Goal: Task Accomplishment & Management: Use online tool/utility

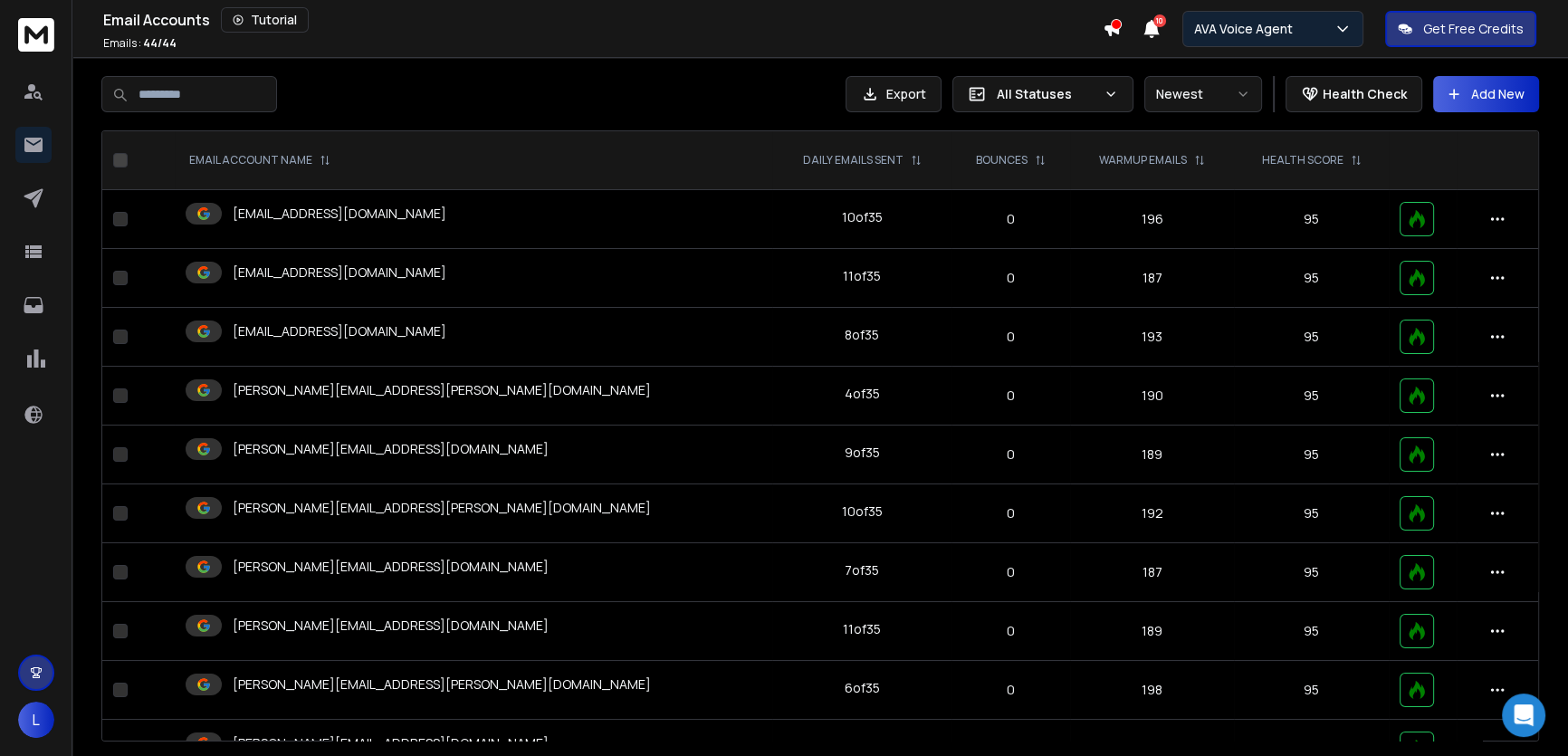
click at [1258, 35] on p "AVA Voice Agent" at bounding box center [1246, 29] width 106 height 18
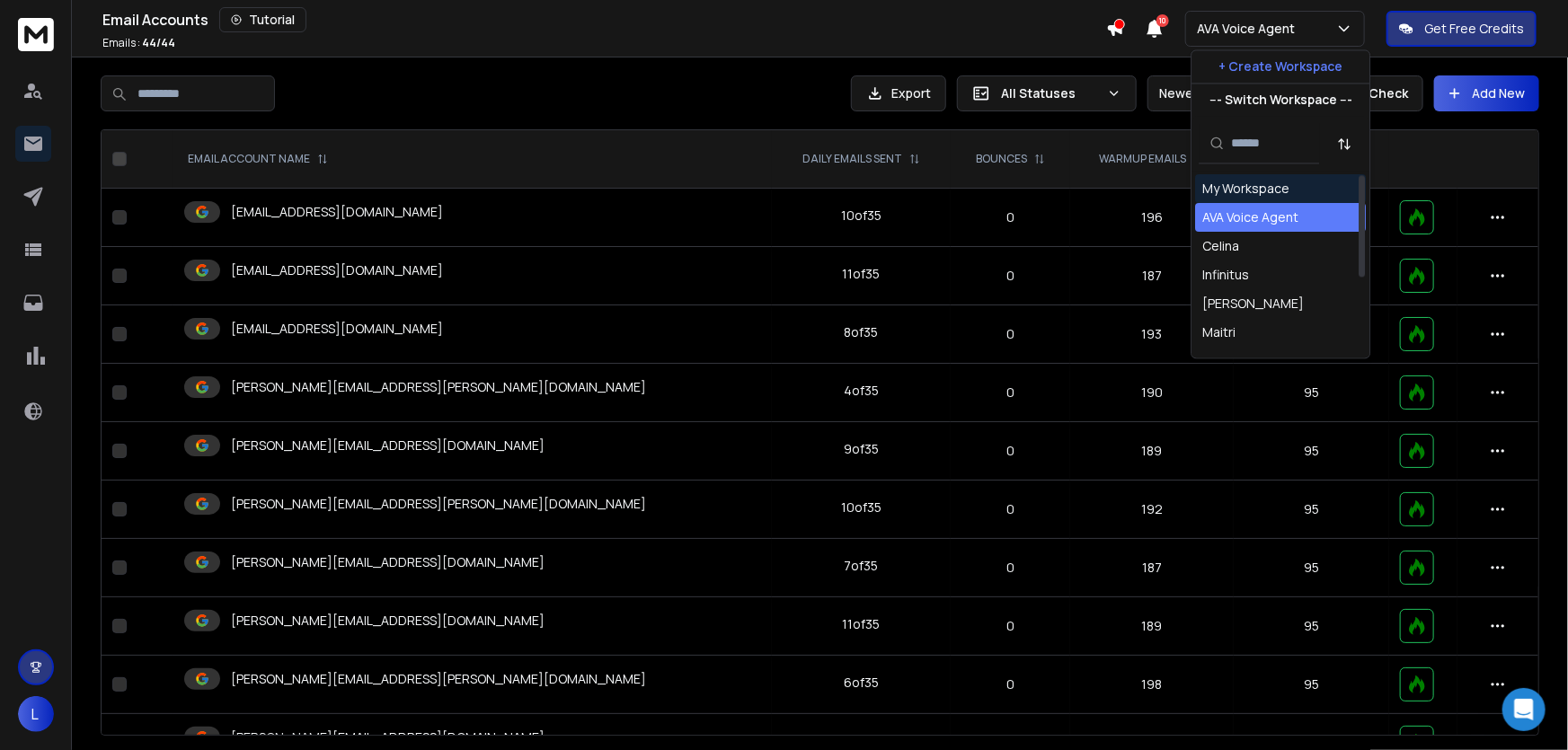
click at [1244, 181] on div "My Workspace" at bounding box center [1245, 189] width 87 height 18
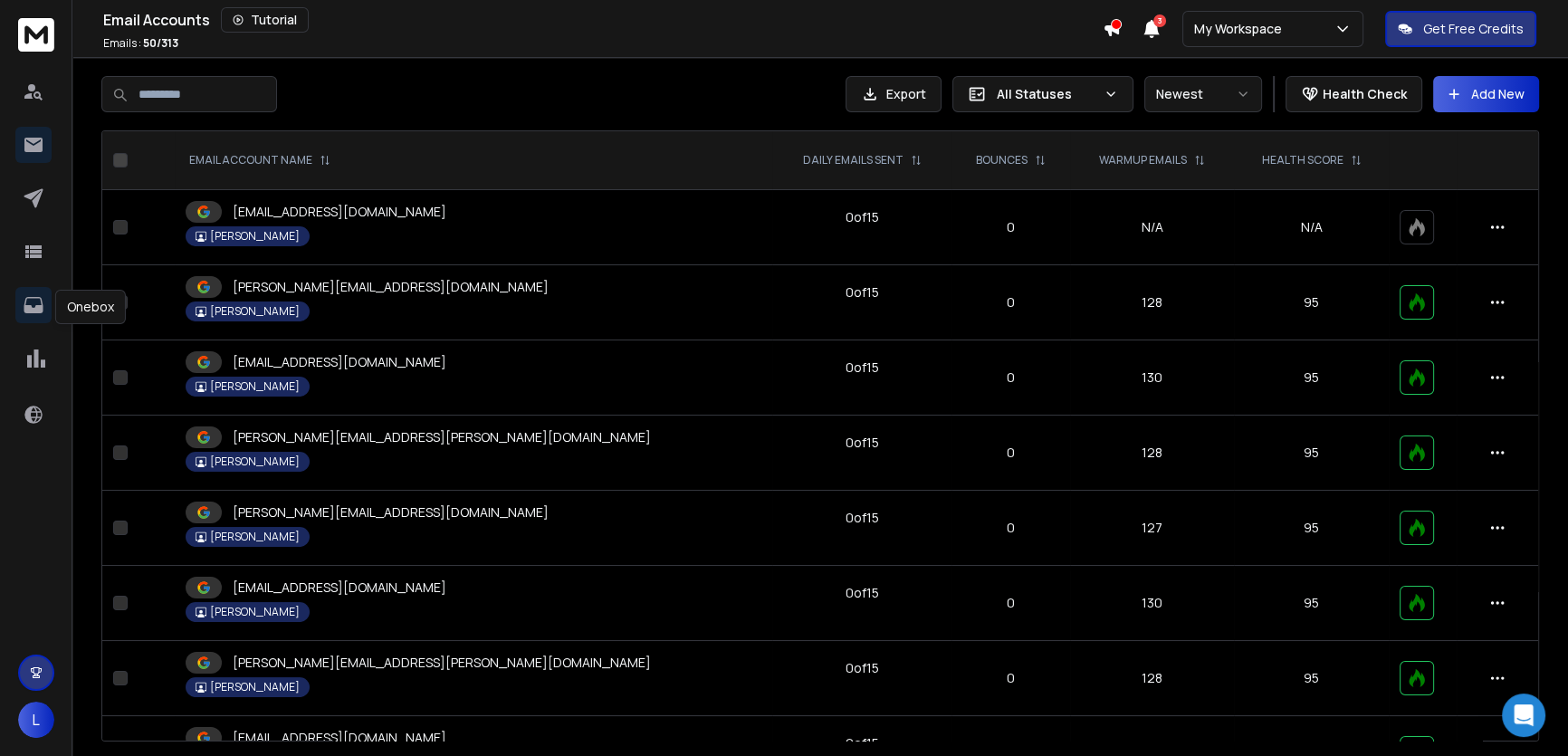
click at [36, 305] on icon at bounding box center [34, 305] width 22 height 22
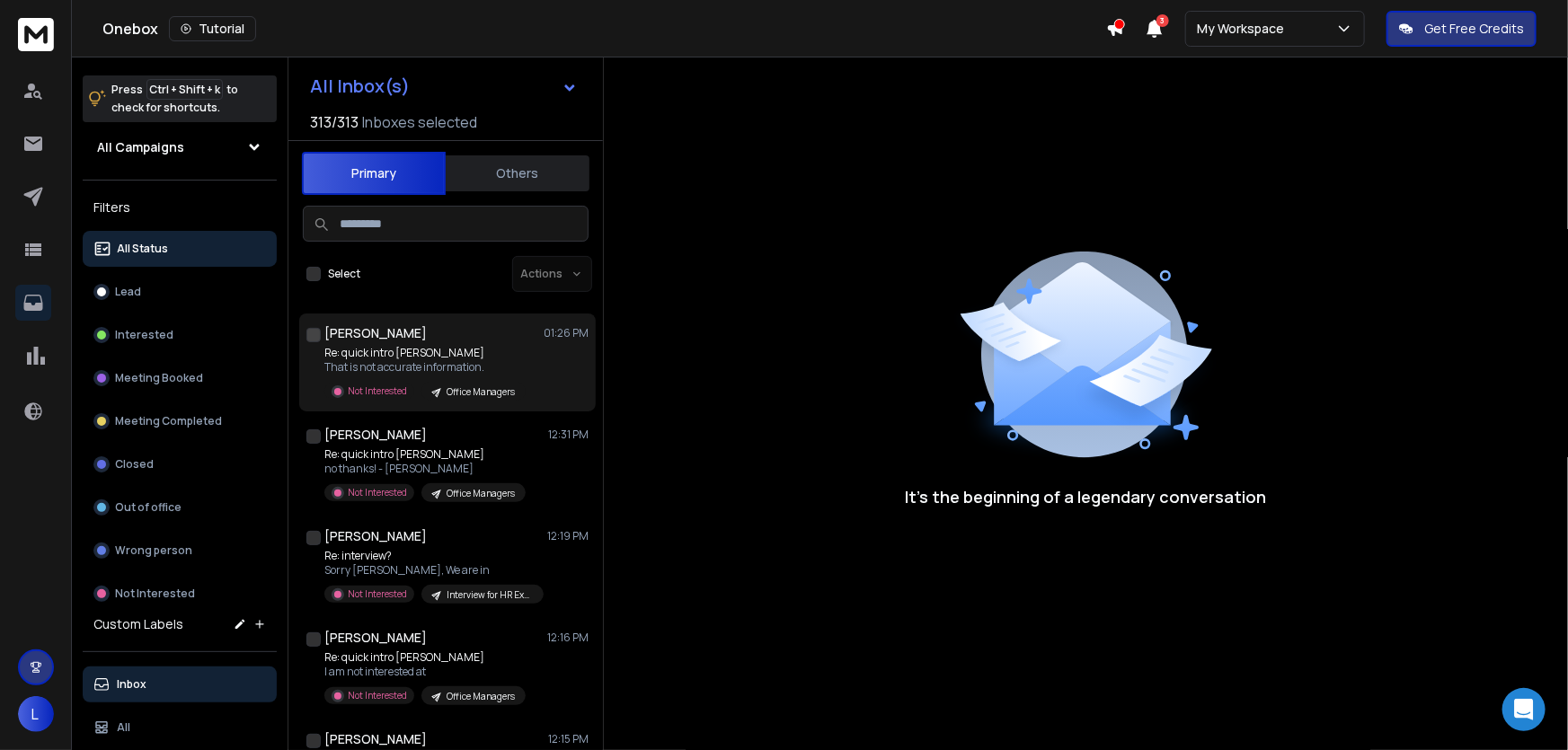
click at [500, 332] on div "Katie Demczyk 01:26 PM" at bounding box center [456, 333] width 264 height 18
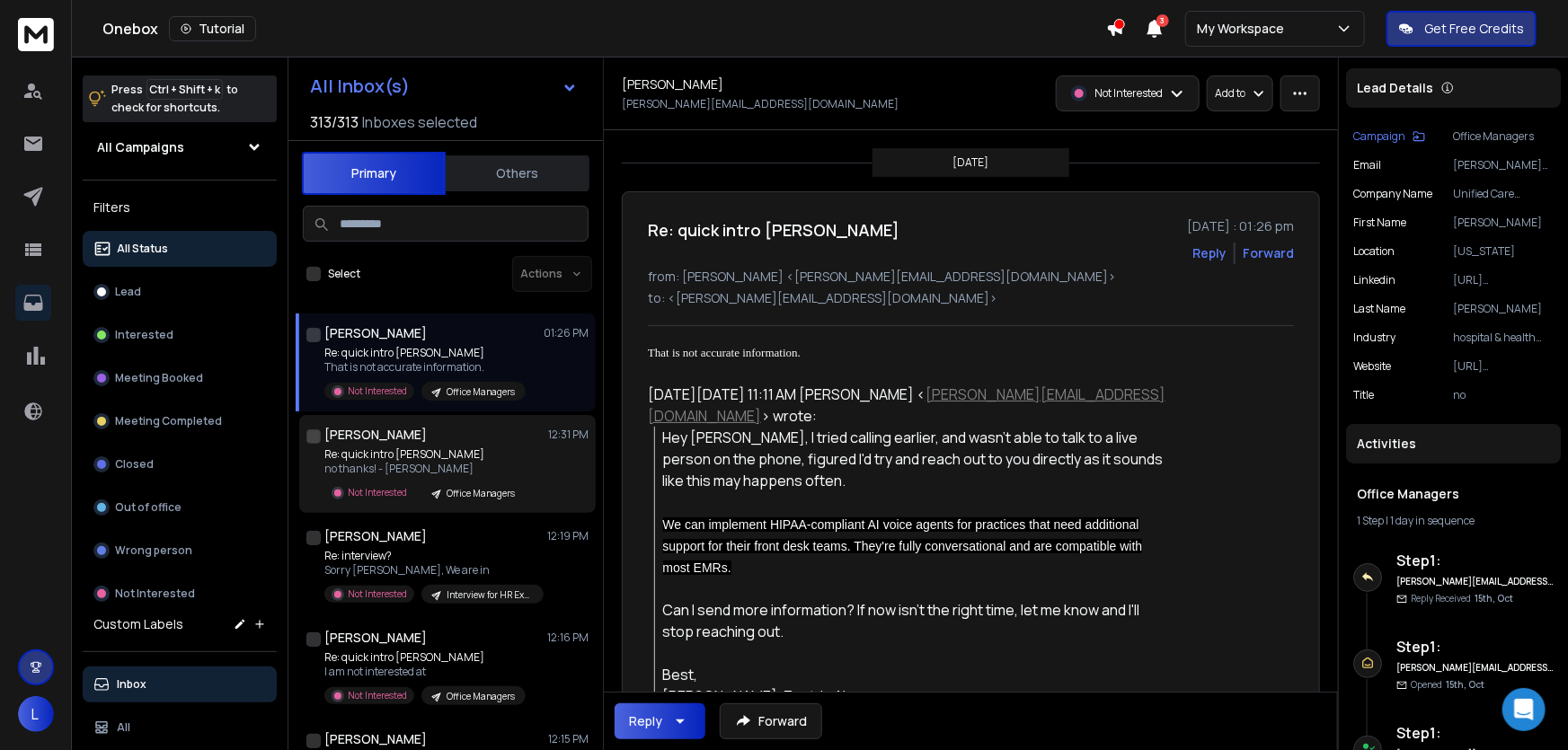
click at [481, 440] on div "Natasha Sagalovsky 12:31 PM" at bounding box center [456, 435] width 264 height 18
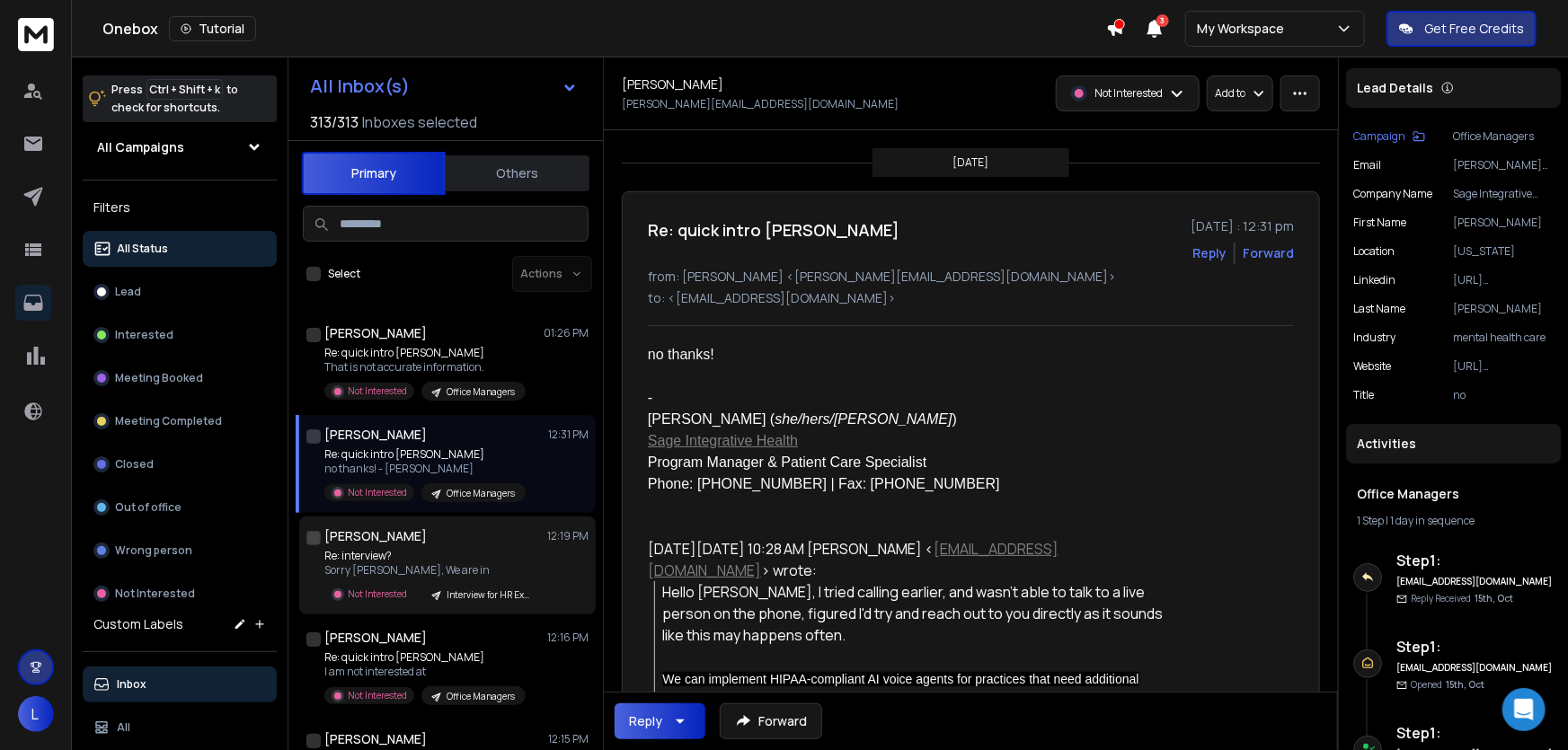
click at [451, 537] on div "Katie Palmer 12:19 PM" at bounding box center [456, 536] width 264 height 18
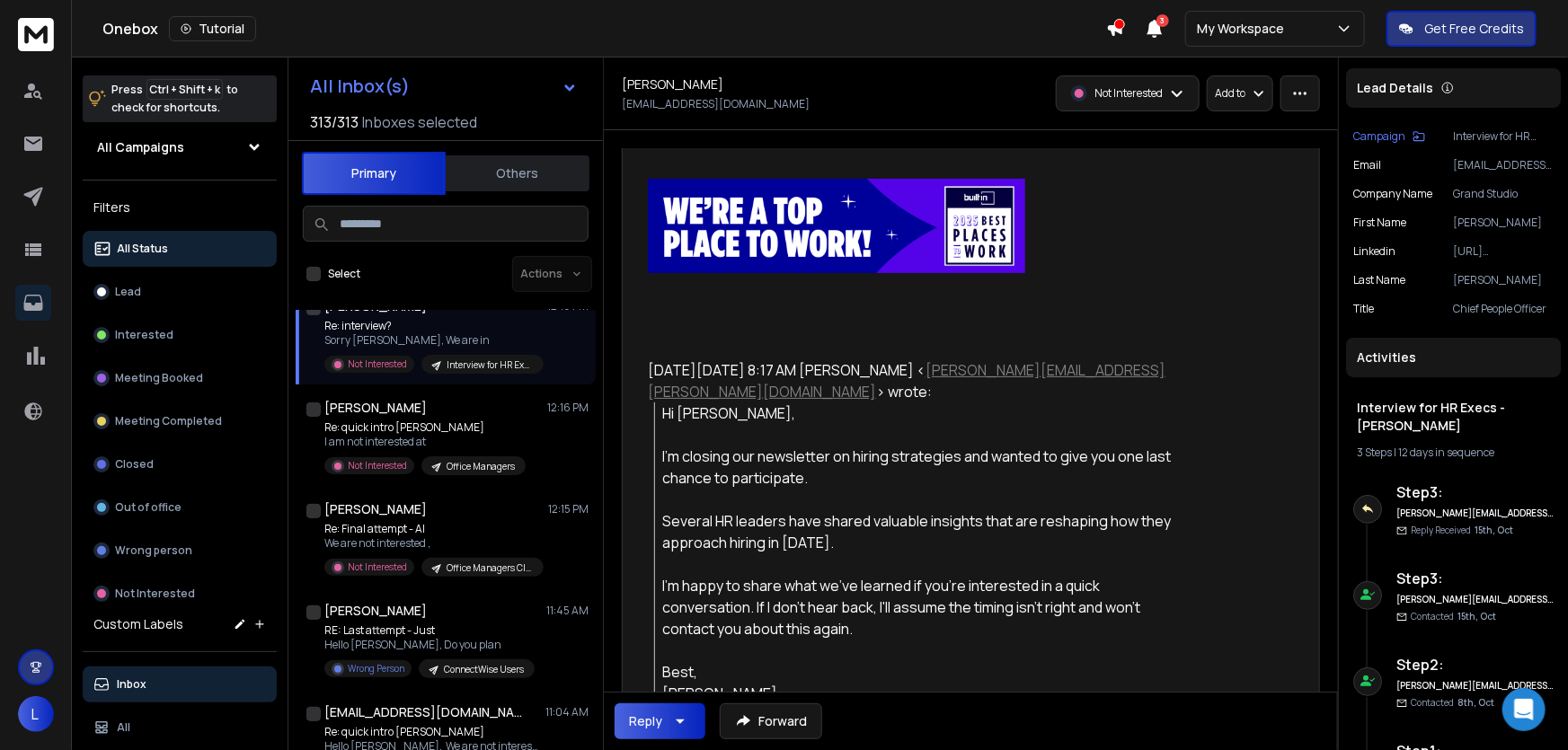
scroll to position [163, 0]
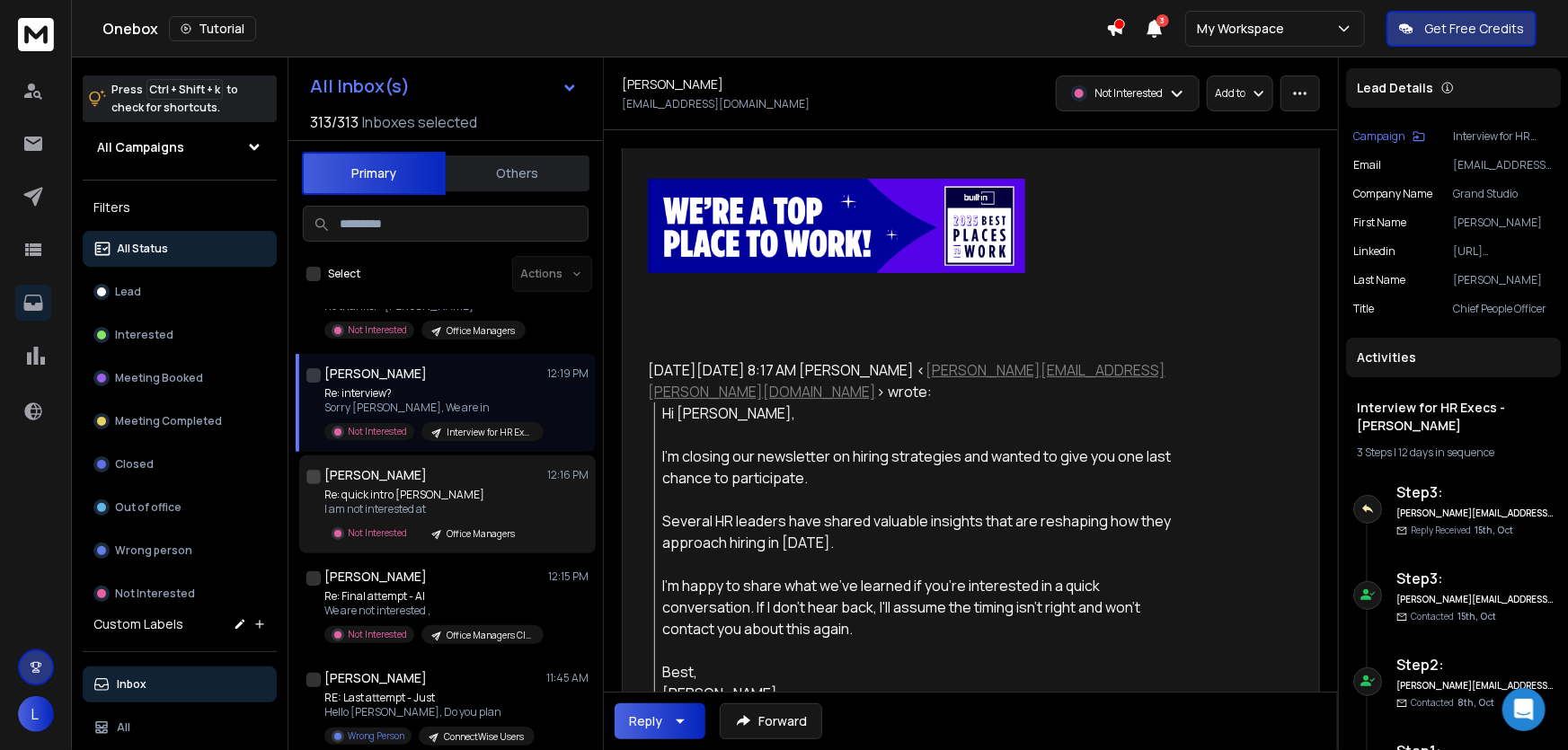
click at [478, 471] on div "Renee Silva 12:16 PM" at bounding box center [456, 475] width 264 height 18
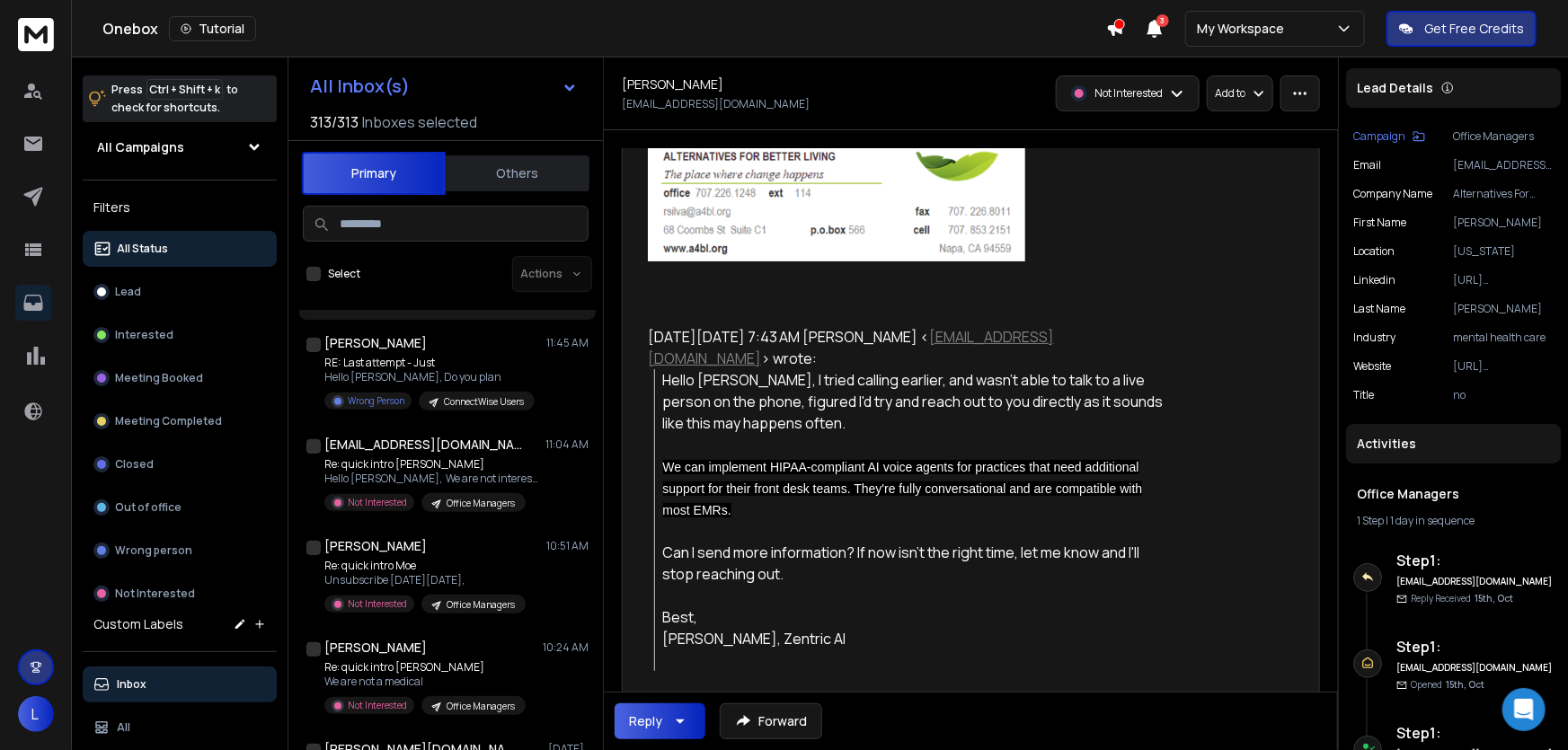
scroll to position [571, 0]
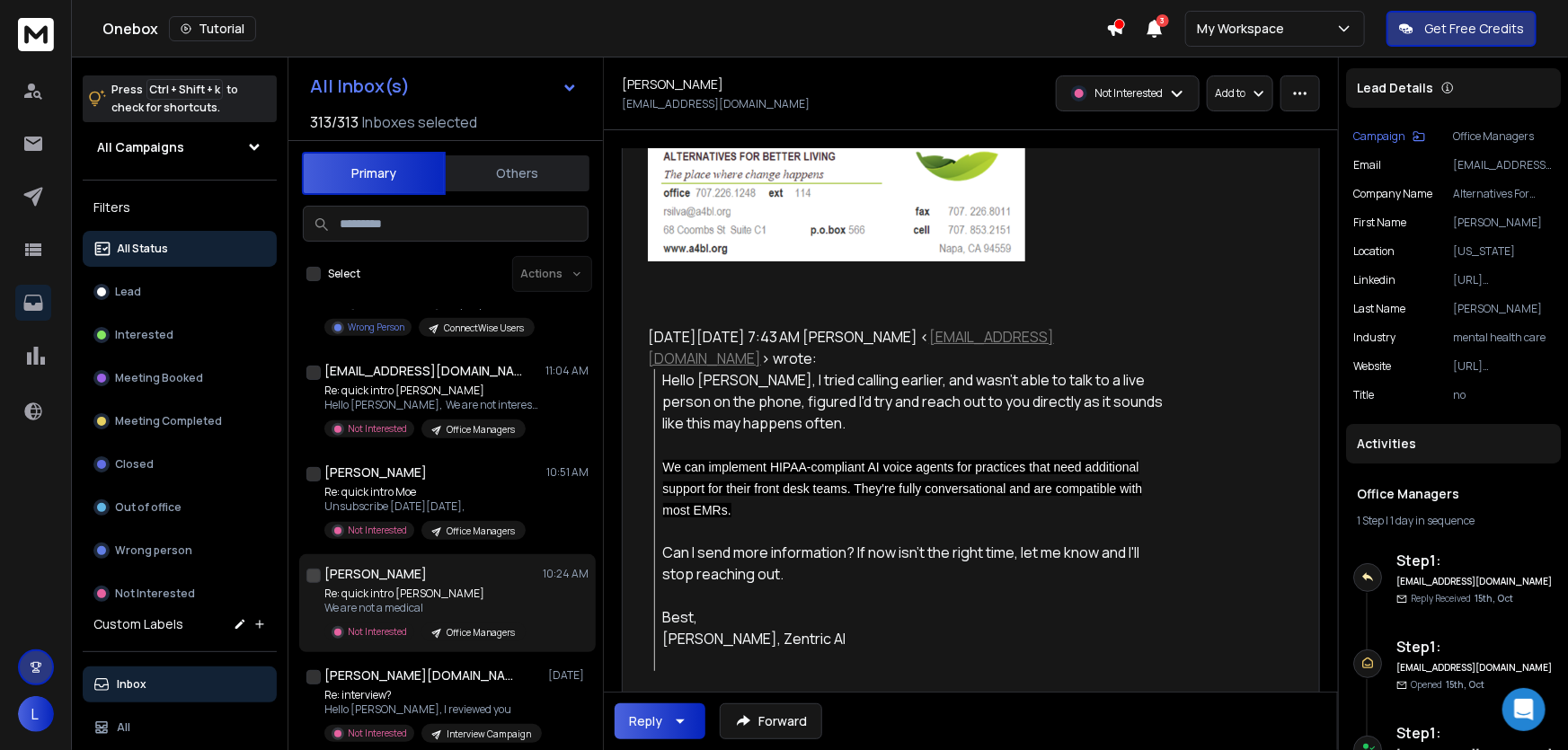
click at [497, 608] on p "We are not a medical" at bounding box center [424, 608] width 201 height 14
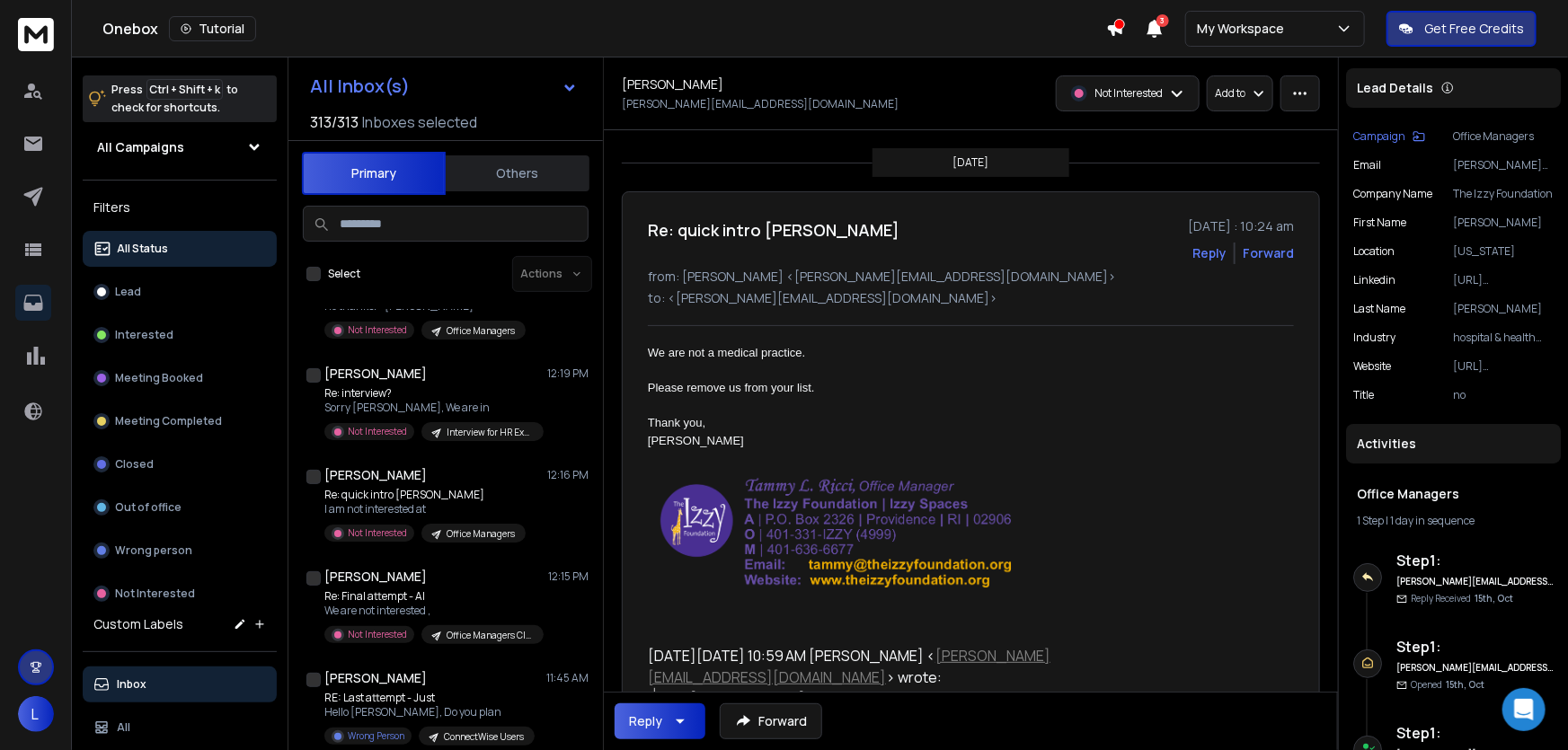
scroll to position [0, 0]
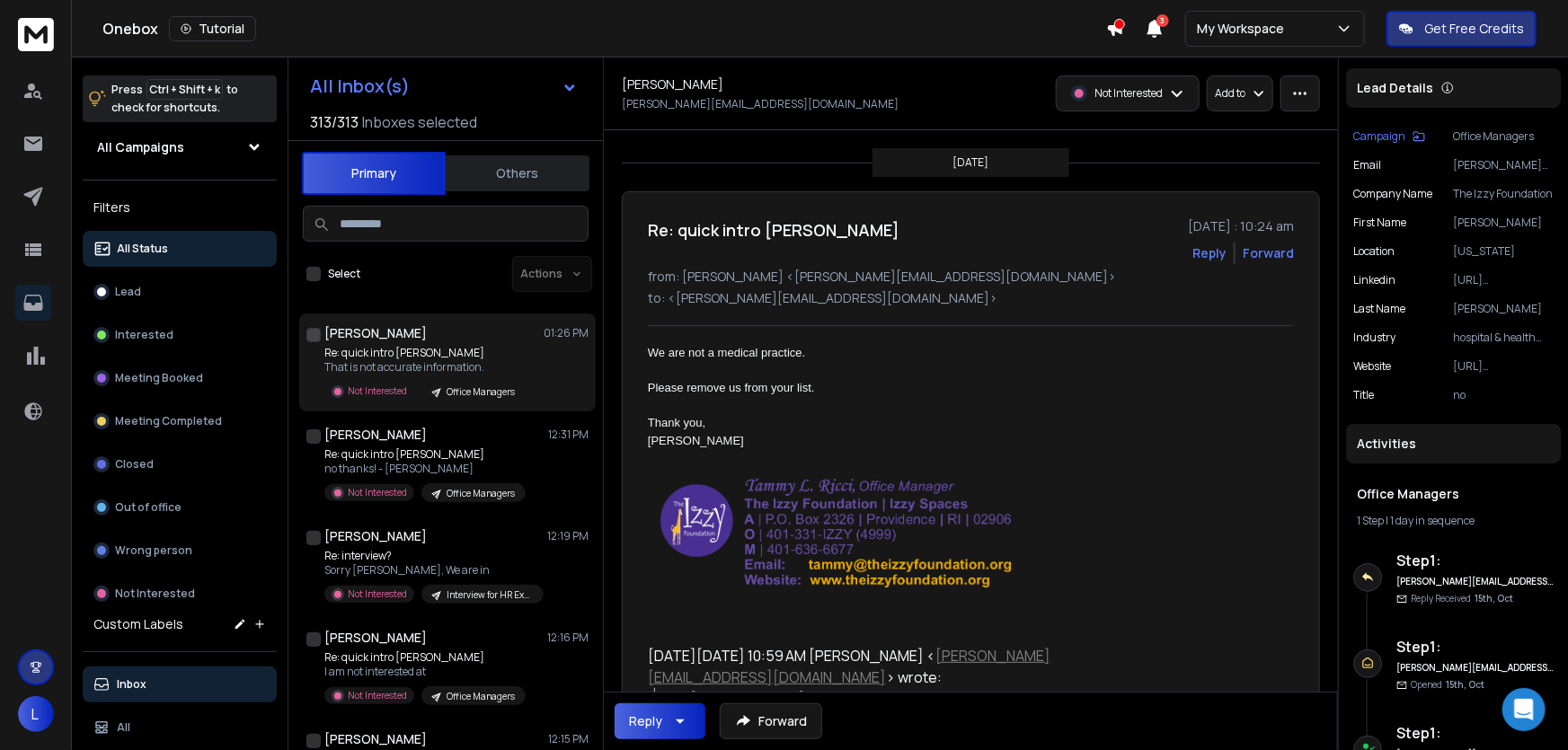
click at [469, 322] on div "Katie Demczyk 01:26 PM Re: quick intro Katie That is not accurate information. …" at bounding box center [447, 362] width 296 height 98
